Goal: Check status: Check status

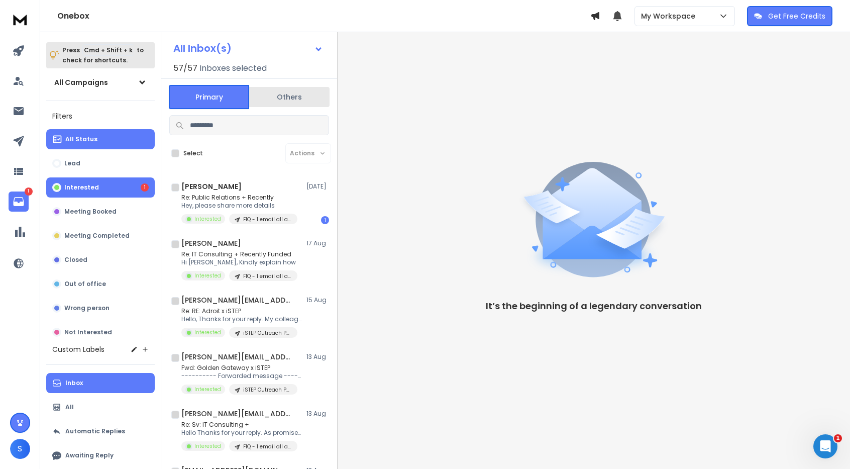
click at [76, 137] on p "All Status" at bounding box center [81, 139] width 32 height 8
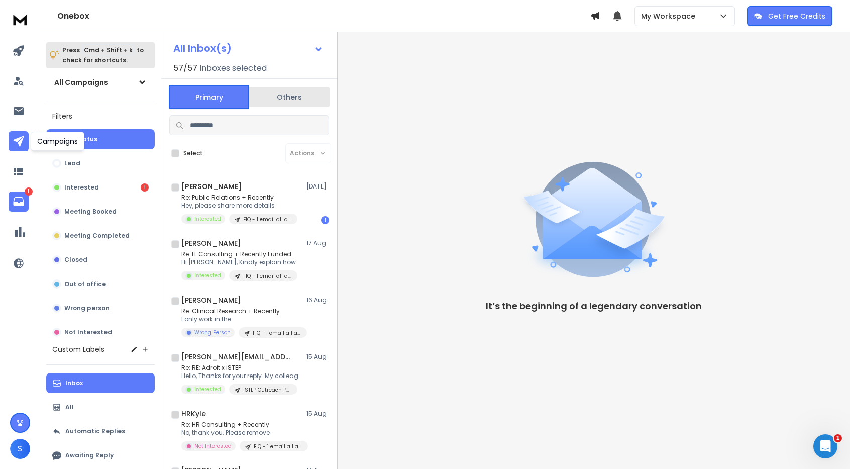
click at [24, 141] on link at bounding box center [19, 141] width 20 height 20
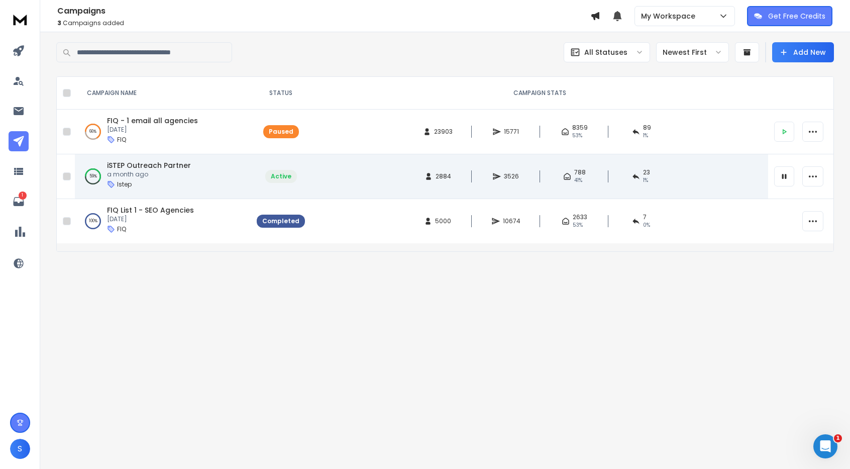
click at [199, 169] on div "59 % iSTEP Outreach Partner a month ago Istep" at bounding box center [163, 176] width 156 height 32
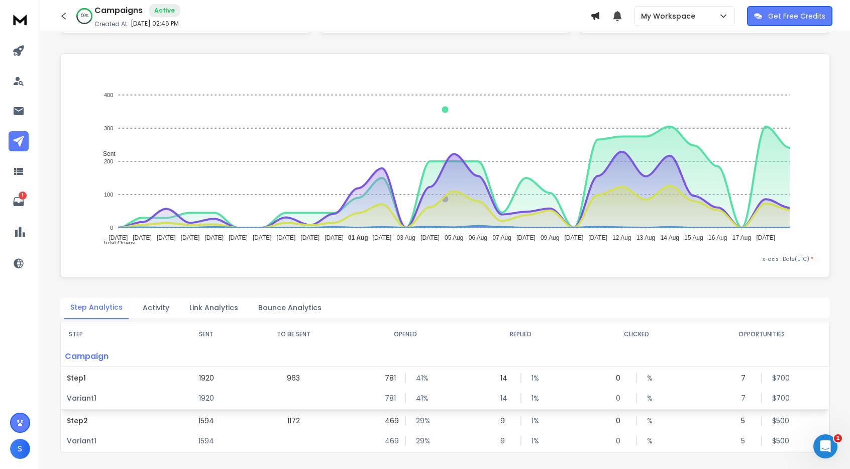
scroll to position [202, 0]
click at [149, 307] on button "Activity" at bounding box center [156, 306] width 39 height 22
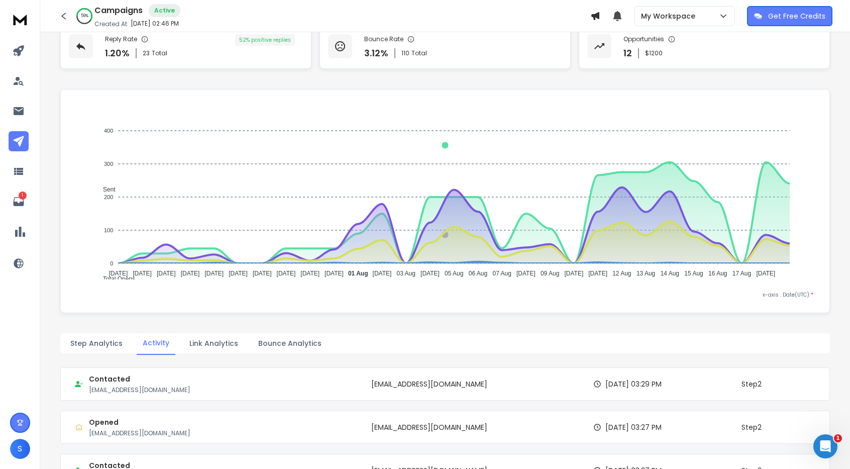
scroll to position [0, 0]
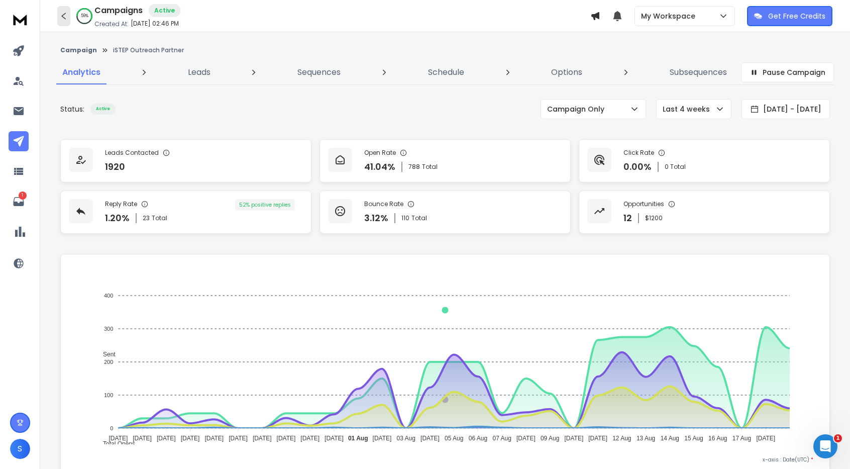
click at [62, 21] on button at bounding box center [63, 16] width 13 height 20
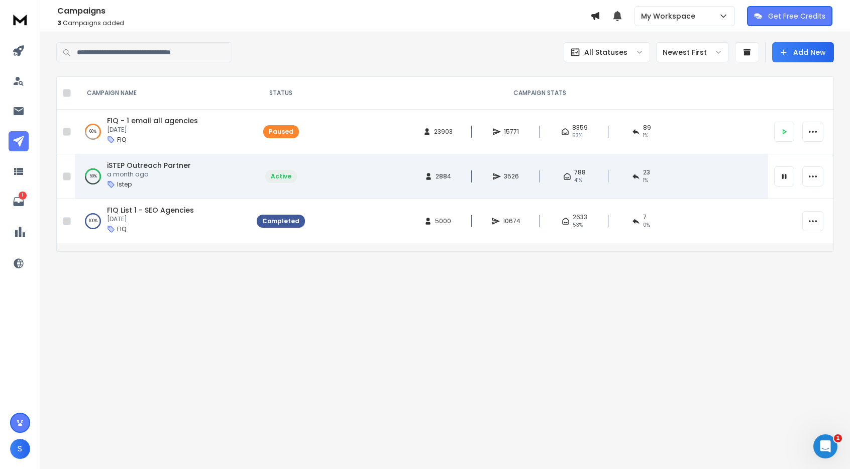
click at [212, 176] on div "59 % iSTEP Outreach Partner a month ago Istep" at bounding box center [163, 176] width 156 height 32
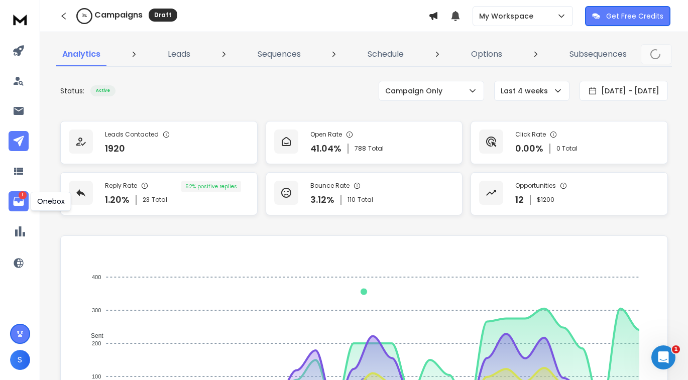
click at [18, 198] on icon at bounding box center [19, 201] width 12 height 12
